Goal: Task Accomplishment & Management: Manage account settings

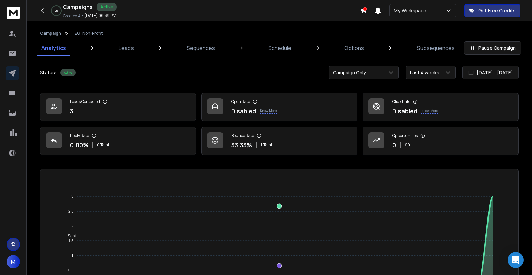
click at [246, 143] on p "33.33 %" at bounding box center [241, 144] width 21 height 9
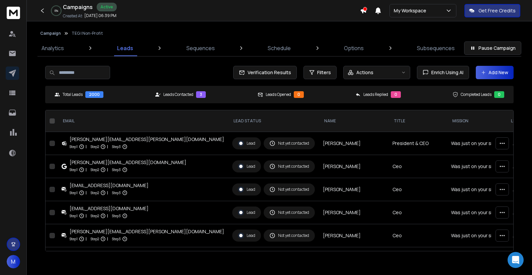
click at [131, 48] on p "Leads" at bounding box center [125, 48] width 16 height 8
click at [310, 31] on div "Campaign TEG | Non-Profit" at bounding box center [279, 33] width 478 height 5
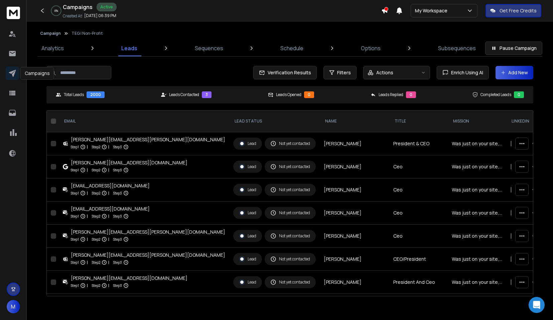
click at [11, 74] on icon at bounding box center [12, 73] width 8 height 8
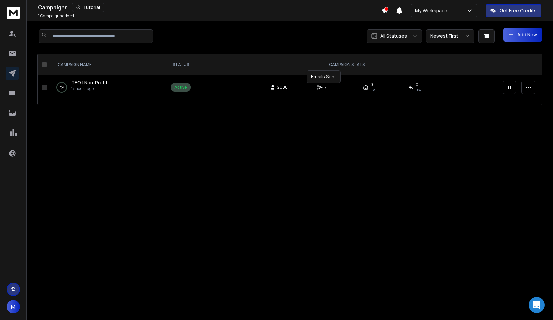
click at [325, 89] on span "7" at bounding box center [328, 87] width 7 height 5
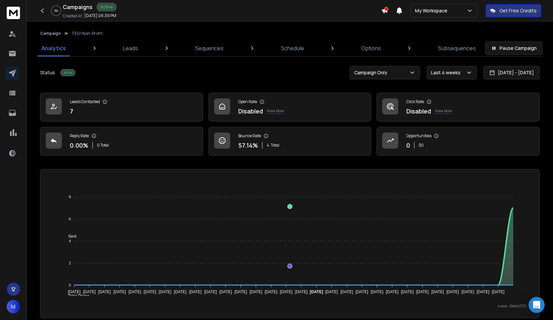
click at [245, 144] on p "57.14 %" at bounding box center [248, 144] width 20 height 9
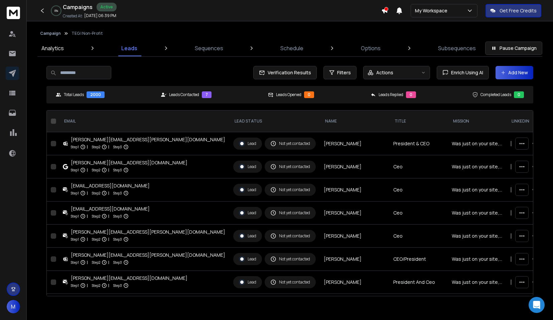
click at [51, 52] on p "Analytics" at bounding box center [52, 48] width 22 height 8
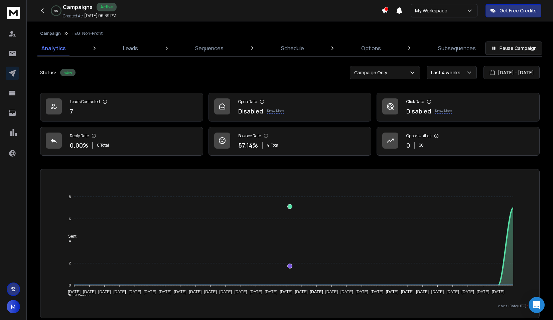
click at [399, 111] on link "Click Rate Disabled Know More" at bounding box center [458, 107] width 163 height 29
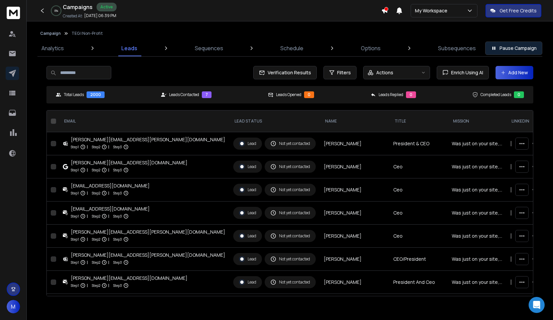
click at [507, 49] on button "Pause Campaign" at bounding box center [514, 47] width 57 height 13
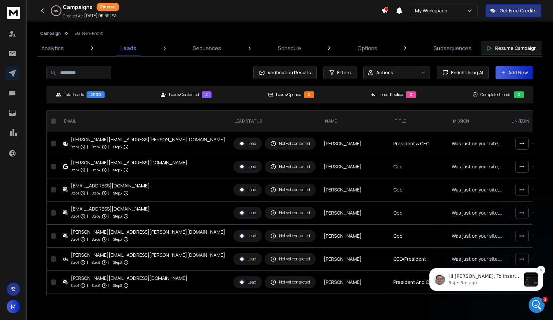
click at [469, 277] on span "Hi Marisa, To insert a variable into the body of your email, make sure you clic…" at bounding box center [485, 305] width 72 height 65
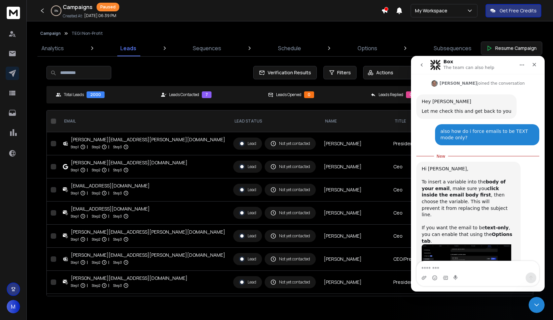
scroll to position [484, 0]
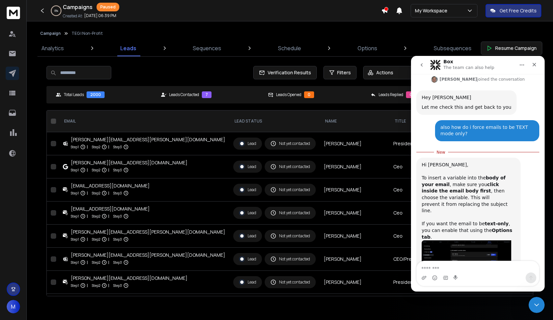
click at [464, 269] on textarea "Message…" at bounding box center [478, 266] width 122 height 11
click at [444, 267] on textarea "Message…" at bounding box center [478, 266] width 122 height 11
type textarea "**********"
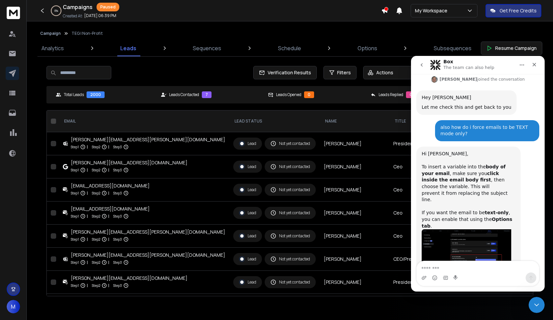
scroll to position [500, 0]
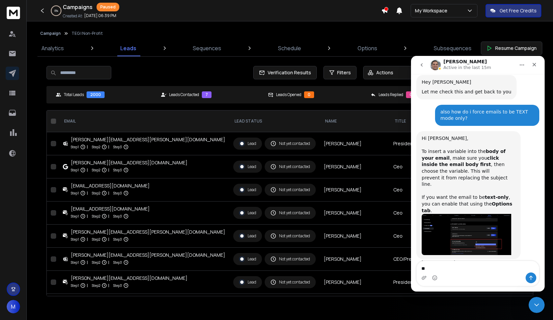
type textarea "*"
type textarea "**********"
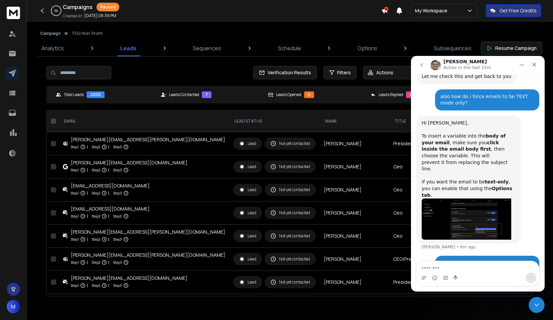
type textarea "*"
type textarea "**********"
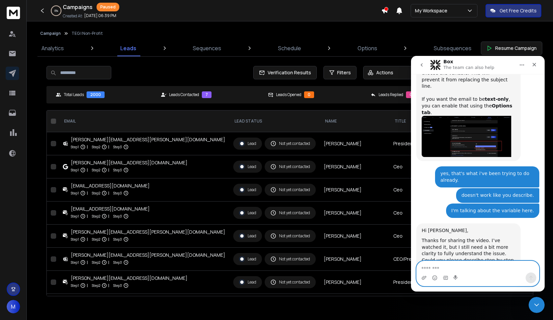
scroll to position [599, 0]
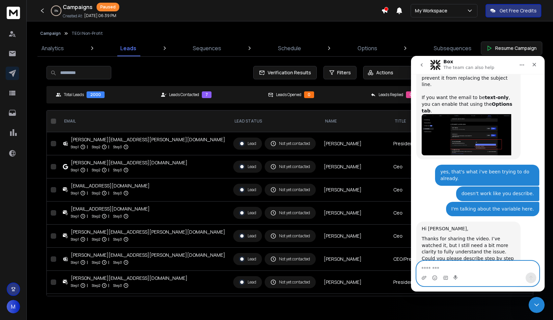
click at [457, 265] on textarea "Message…" at bounding box center [478, 266] width 122 height 11
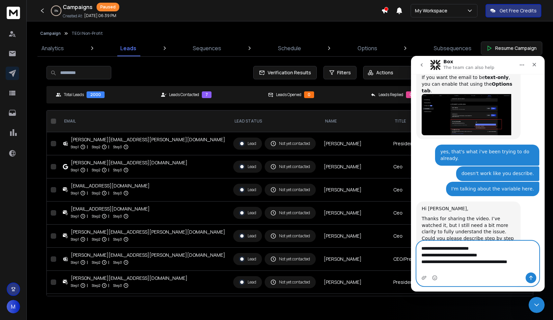
scroll to position [613, 0]
type textarea "**********"
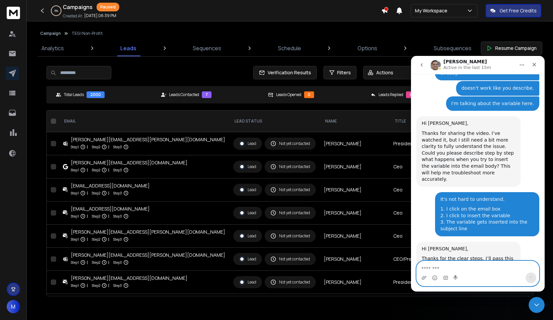
scroll to position [705, 0]
click at [445, 267] on textarea "Message…" at bounding box center [478, 266] width 122 height 11
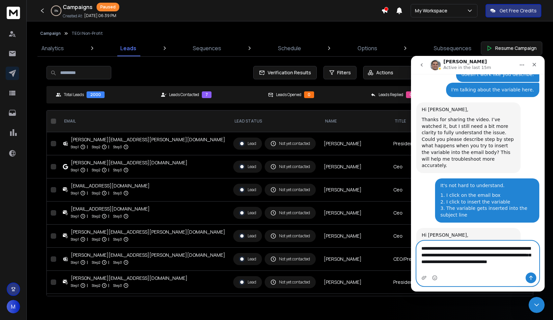
scroll to position [725, 0]
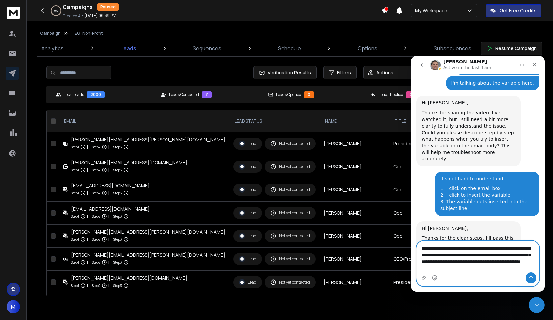
type textarea "**********"
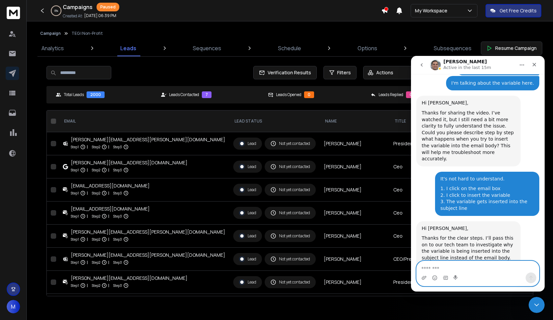
scroll to position [751, 0]
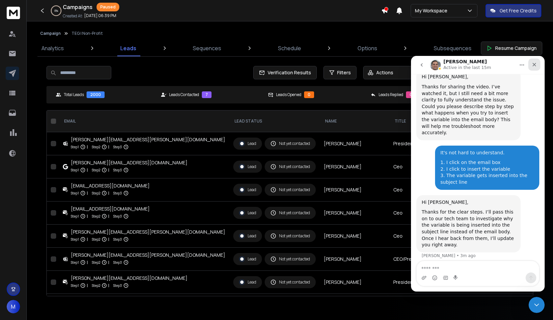
click at [537, 62] on icon "Close" at bounding box center [534, 64] width 5 height 5
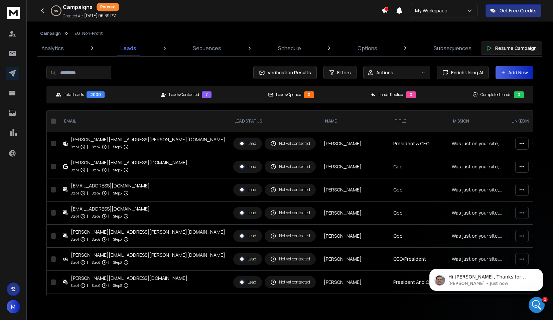
scroll to position [843, 0]
click at [492, 276] on span "Hi Marisa, Thanks for providing the detailed steps and video. I can see that ev…" at bounding box center [491, 316] width 85 height 85
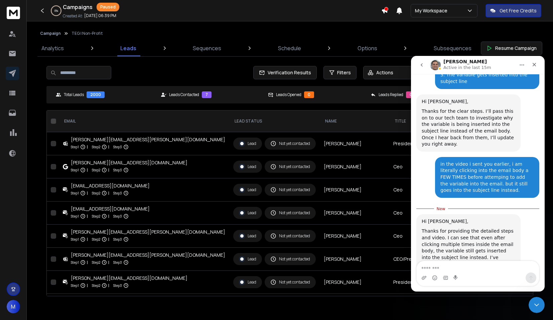
scroll to position [854, 0]
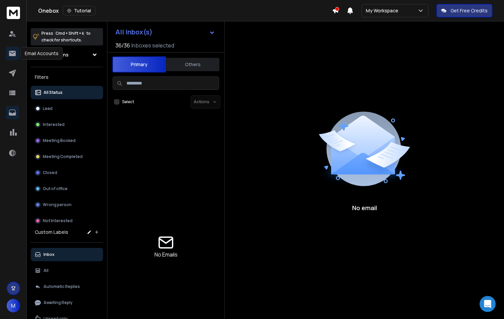
click at [13, 50] on icon at bounding box center [12, 53] width 8 height 8
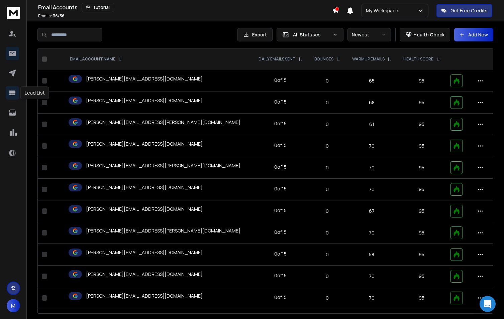
click at [14, 91] on icon at bounding box center [12, 93] width 6 height 5
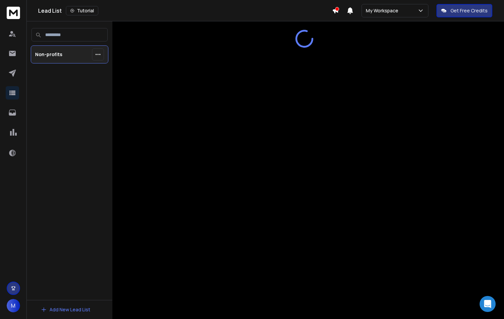
click at [52, 57] on p "Non-profits" at bounding box center [48, 54] width 27 height 7
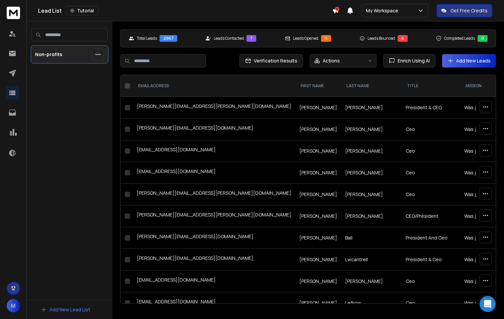
click at [100, 55] on icon "button" at bounding box center [98, 54] width 5 height 1
click at [84, 79] on p "Delete Lead List" at bounding box center [83, 79] width 36 height 7
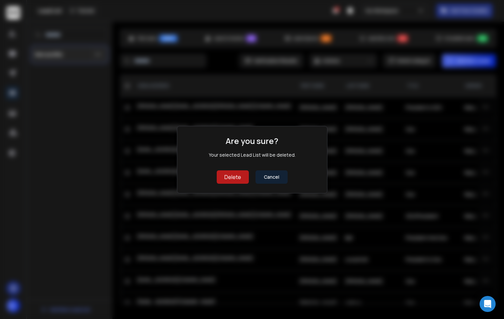
click at [231, 174] on button "Delete" at bounding box center [233, 177] width 32 height 13
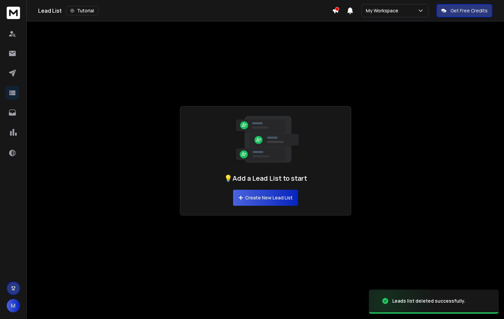
click at [261, 197] on button "Create New Lead List" at bounding box center [265, 198] width 65 height 16
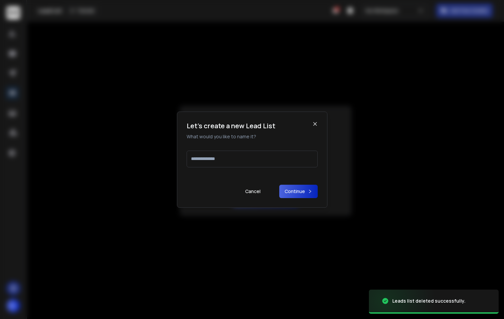
click at [227, 159] on input at bounding box center [252, 159] width 131 height 17
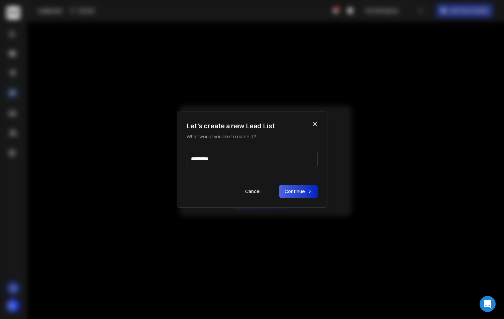
type input "**********"
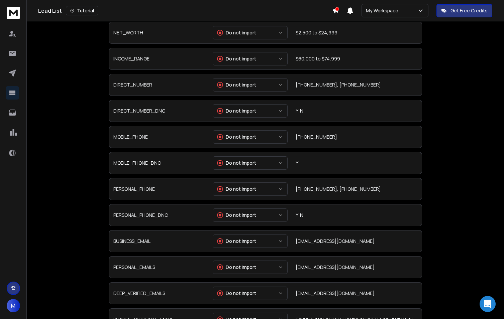
scroll to position [509, 0]
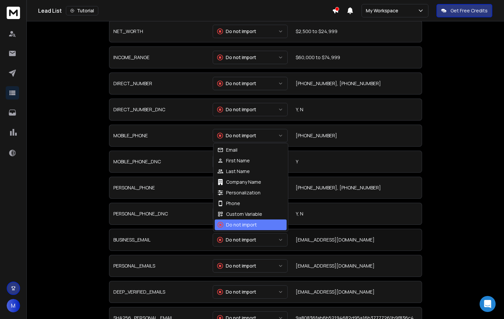
click at [251, 243] on button "Do not import" at bounding box center [250, 239] width 75 height 13
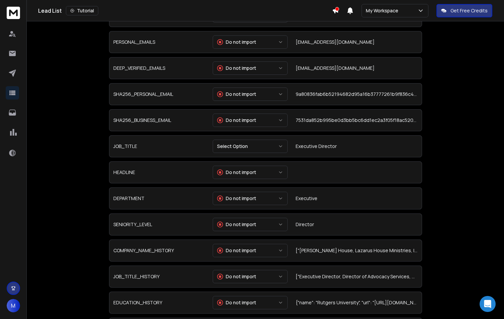
scroll to position [747, 0]
